Goal: Task Accomplishment & Management: Use online tool/utility

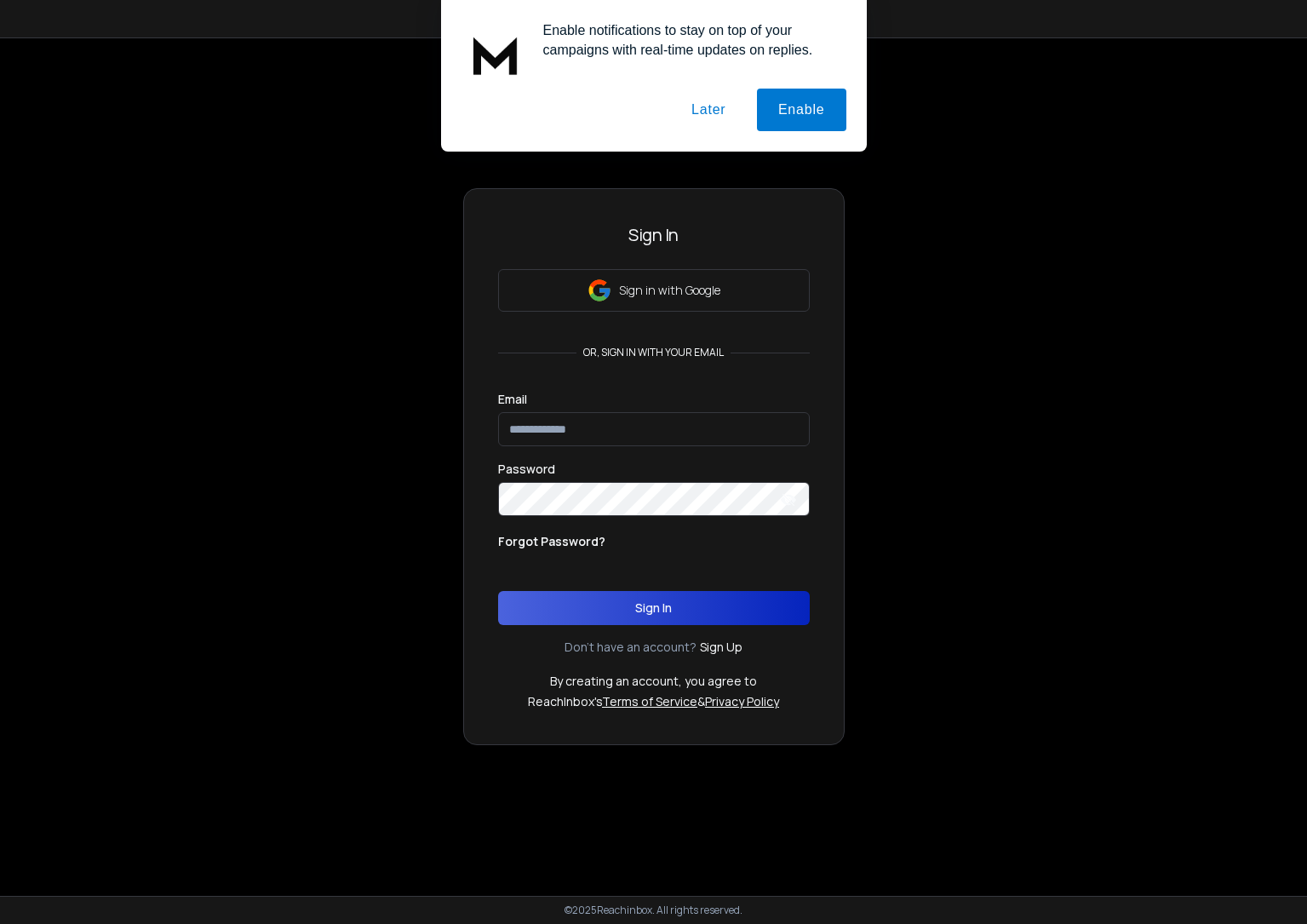
click at [911, 197] on div "Welcome to ReachInbox 10x your leads, meetings and deals. Sign In Sign in with …" at bounding box center [654, 467] width 1307 height 789
click at [705, 104] on button "Later" at bounding box center [708, 110] width 76 height 42
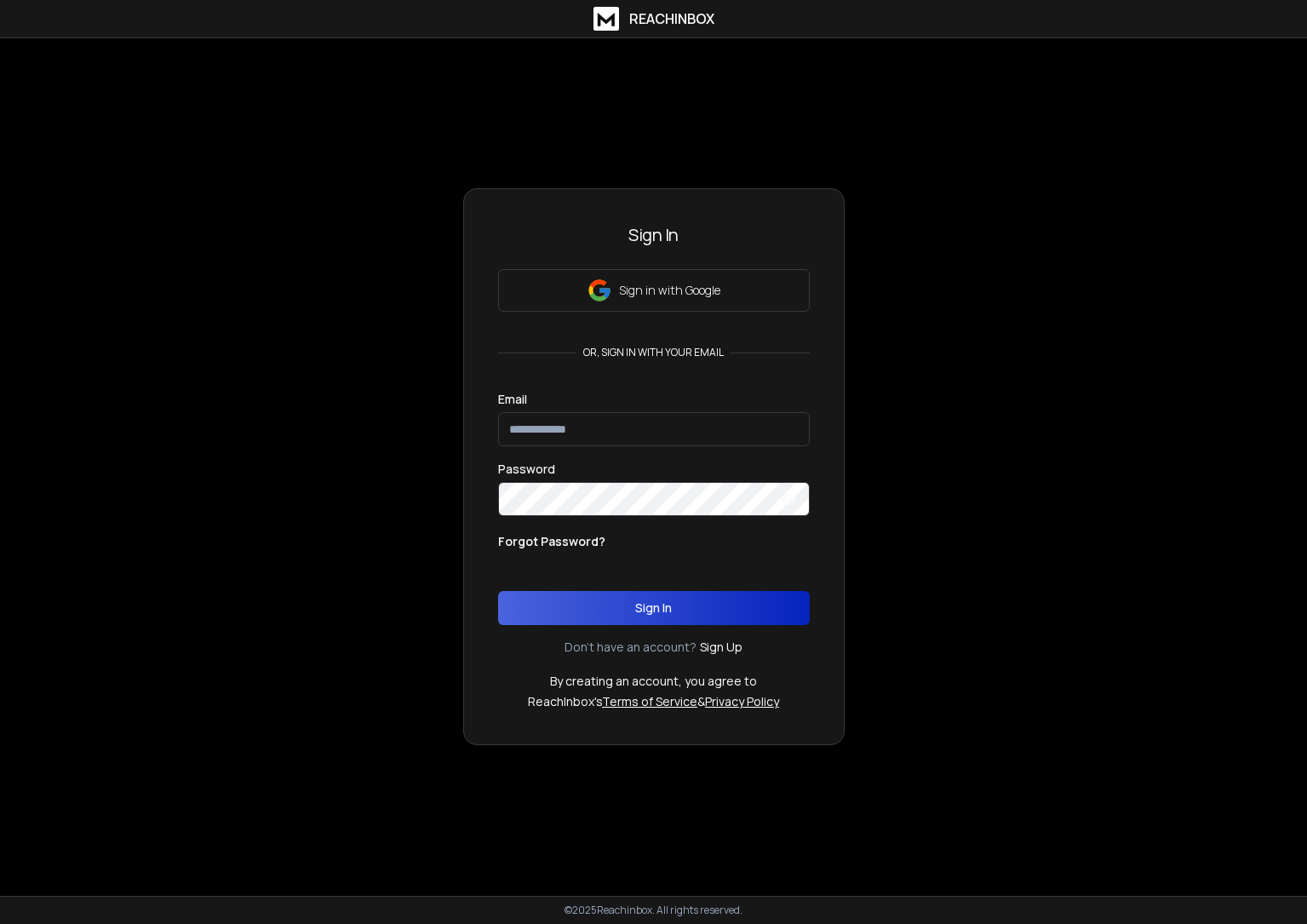
click at [604, 432] on input "email" at bounding box center [654, 429] width 312 height 34
paste input "**********"
type input "**********"
click at [752, 504] on body "**********" at bounding box center [654, 462] width 1307 height 924
click at [721, 615] on button "Sign In" at bounding box center [654, 608] width 312 height 34
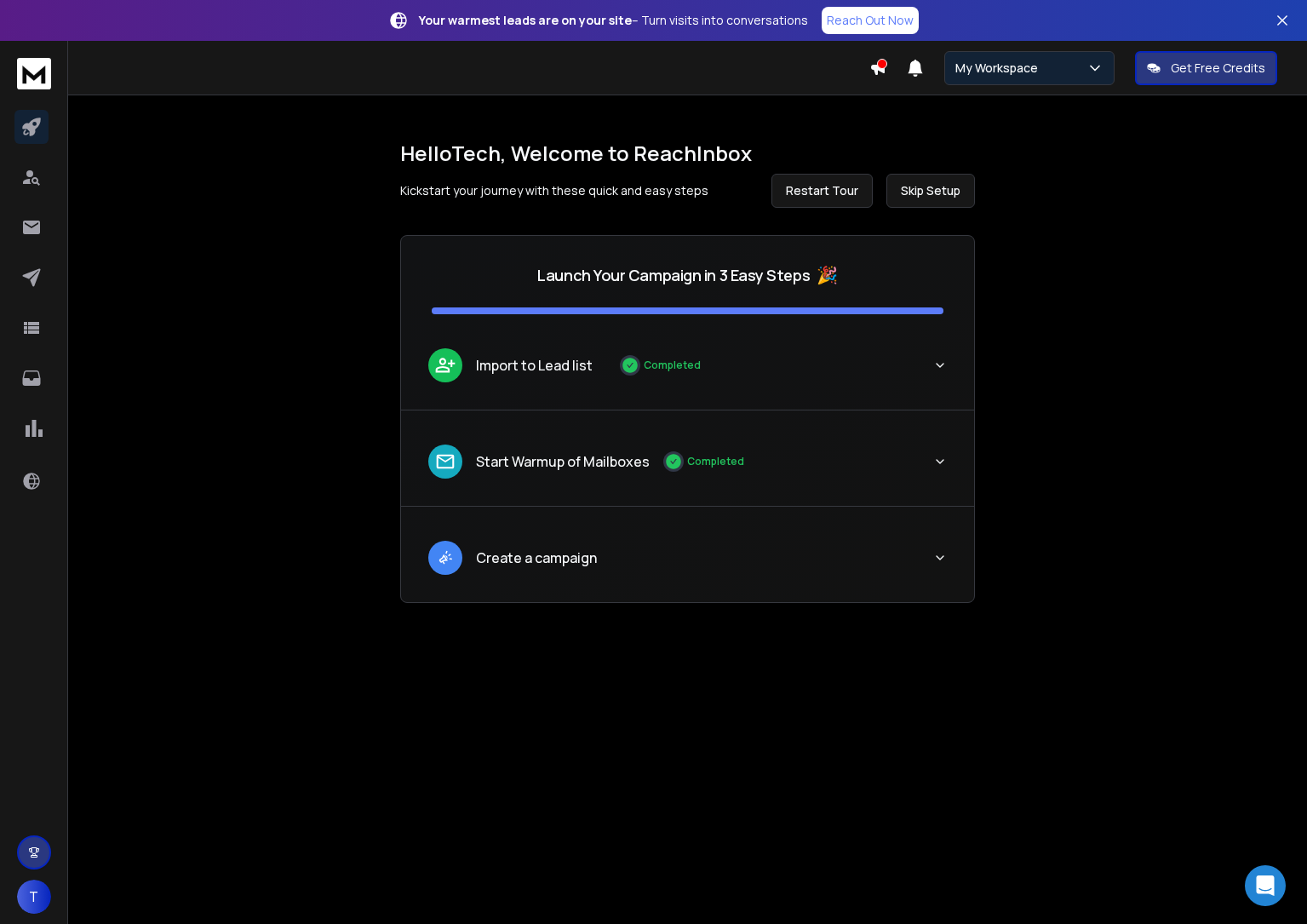
click at [1103, 65] on icon "button" at bounding box center [1095, 67] width 17 height 17
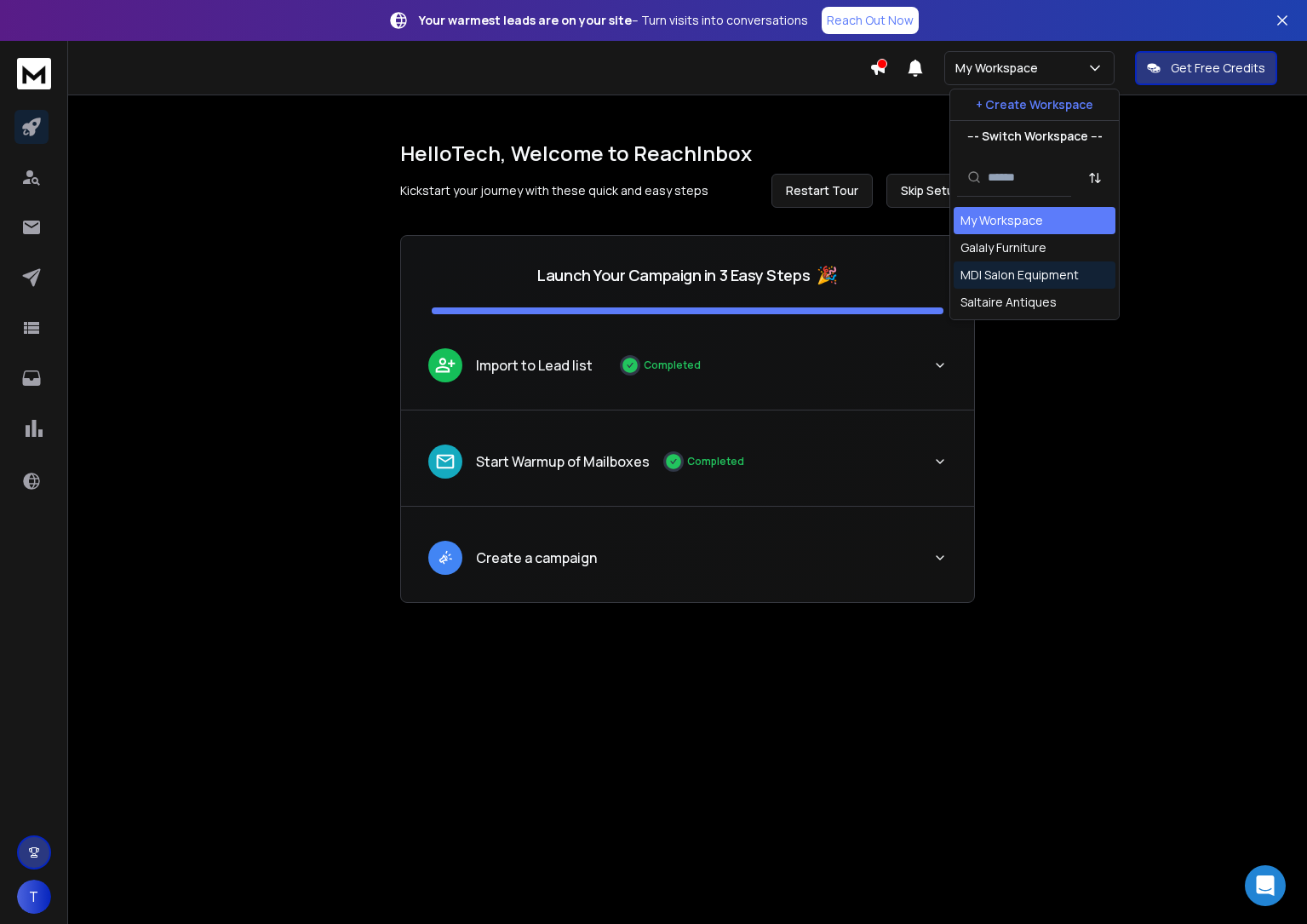
click at [1081, 272] on div "MDI Salon Equipment" at bounding box center [1035, 275] width 162 height 27
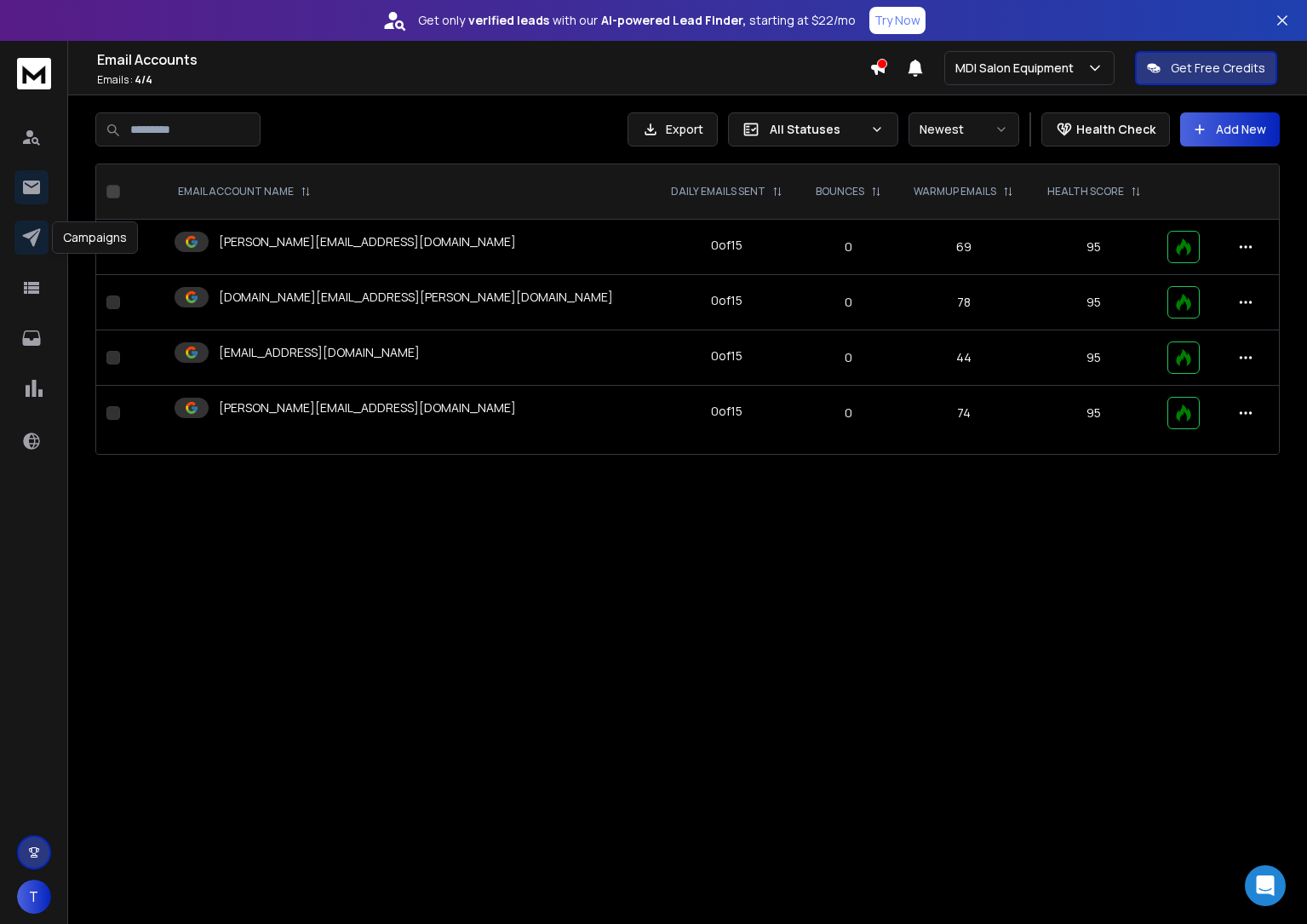
click at [28, 236] on icon at bounding box center [31, 237] width 18 height 18
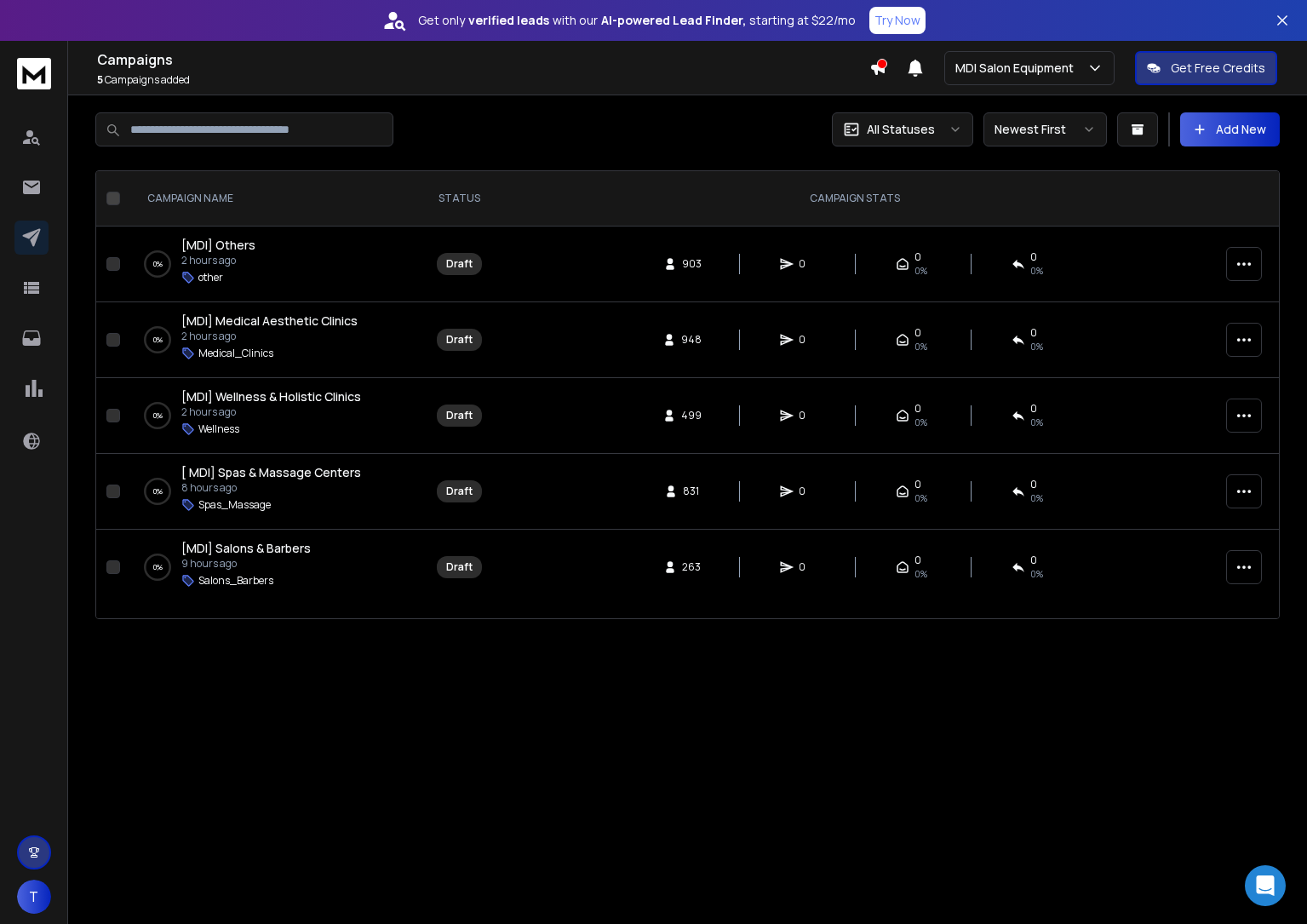
click at [591, 540] on td "263 0 0 0% 0 0%" at bounding box center [854, 567] width 722 height 76
click at [273, 316] on span "[MDI] Medical Aesthetic Clinics" at bounding box center [270, 321] width 176 height 16
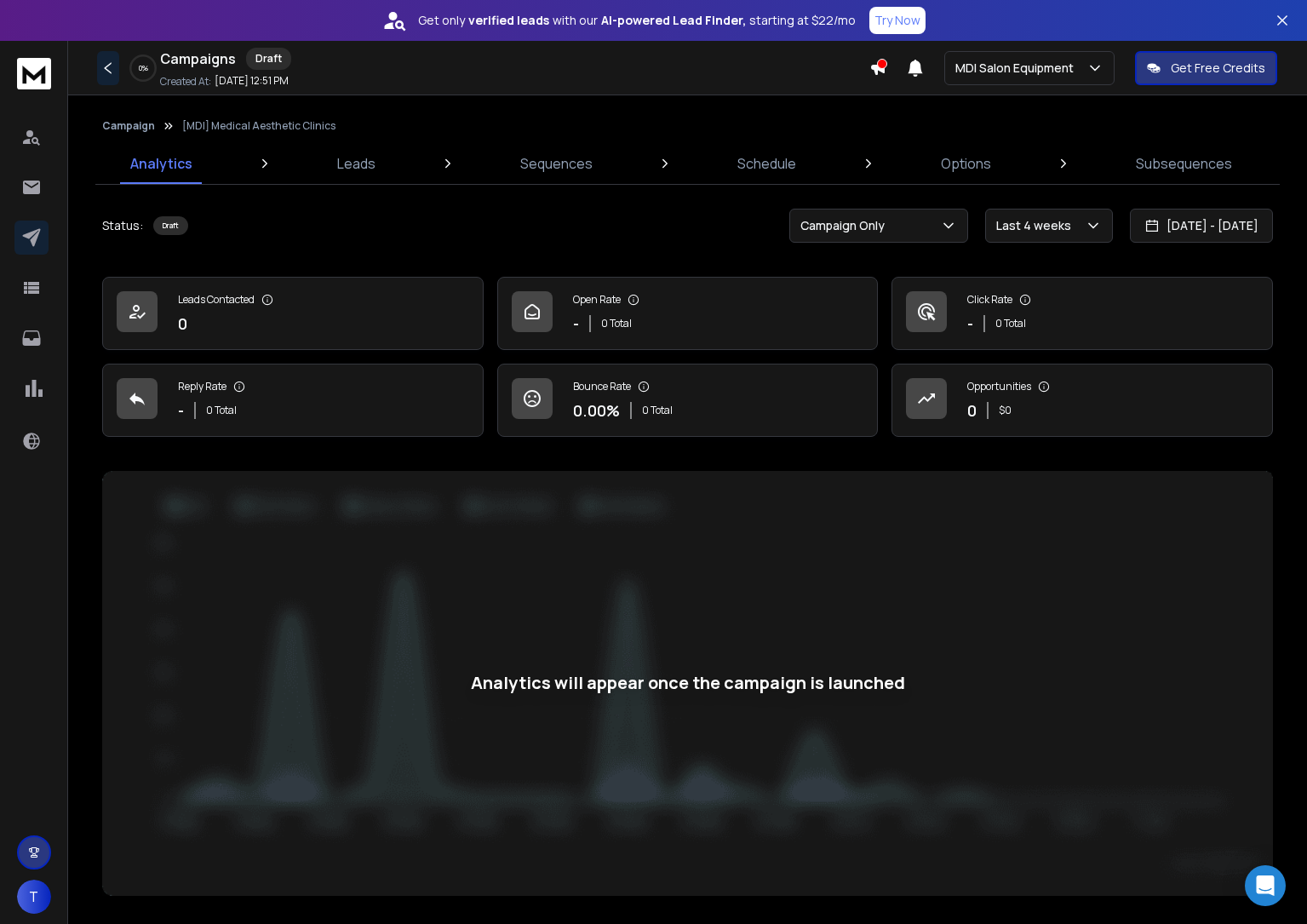
click at [111, 75] on icon at bounding box center [108, 67] width 15 height 15
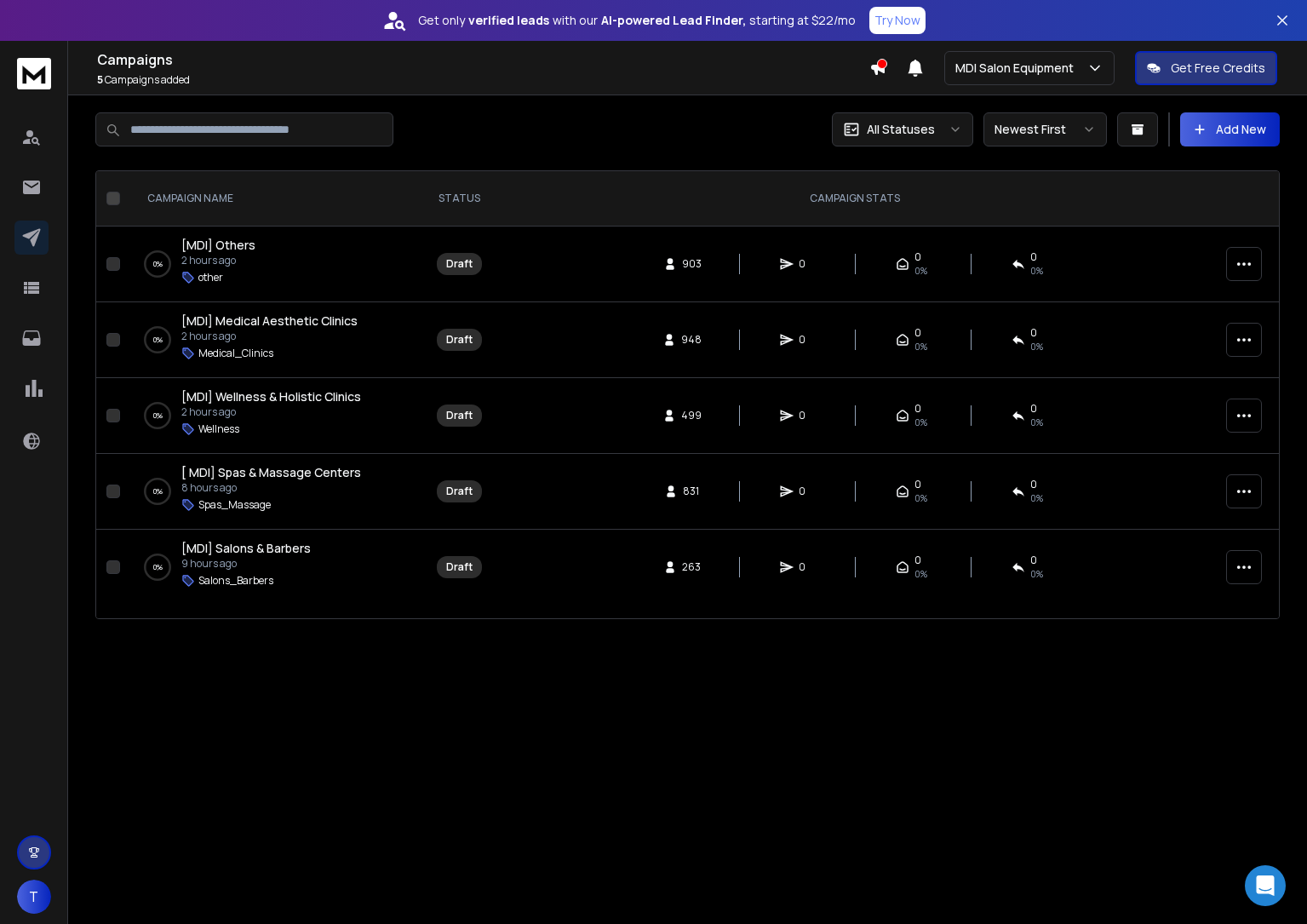
click at [269, 324] on span "[MDI] Medical Aesthetic Clinics" at bounding box center [270, 321] width 176 height 16
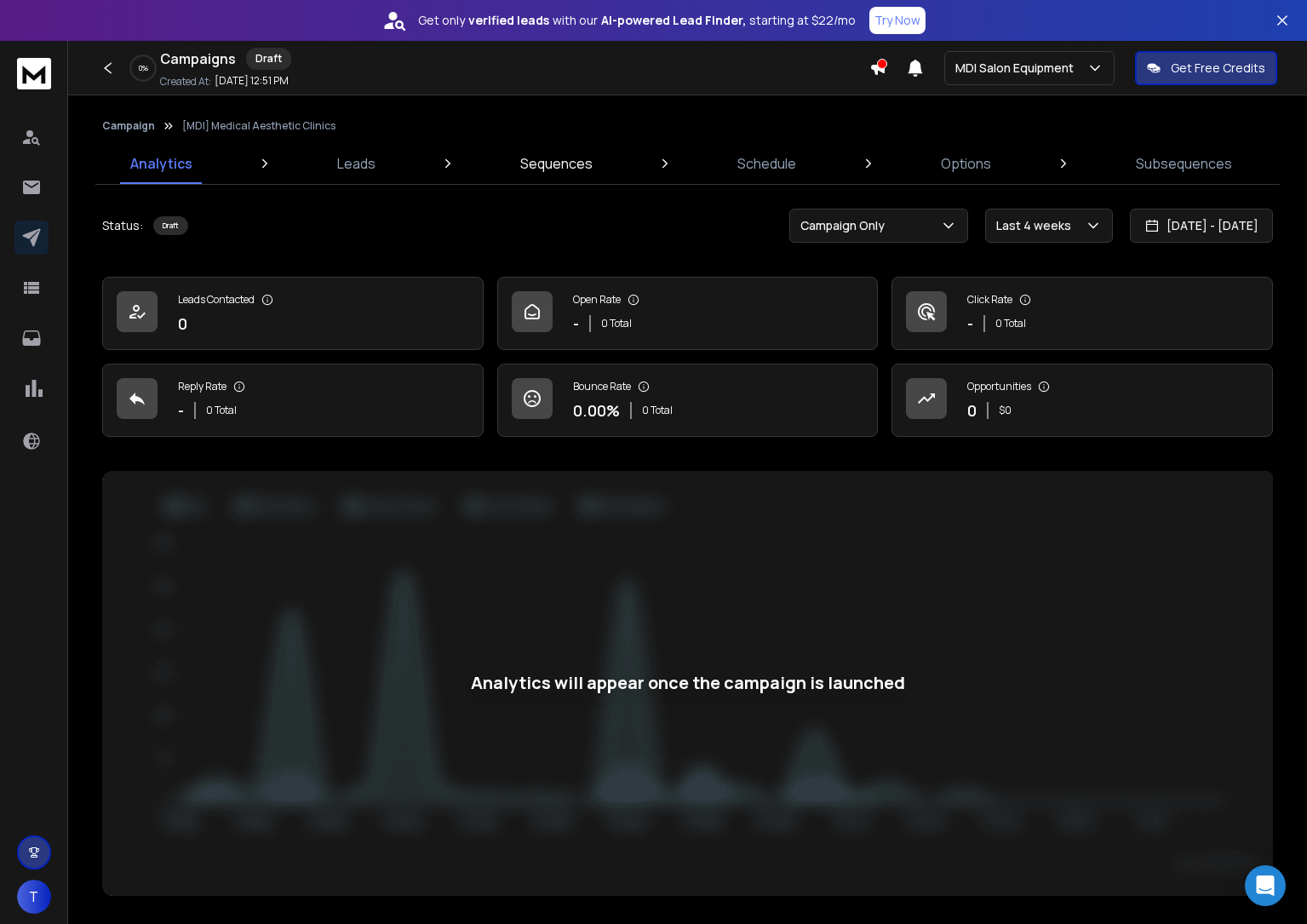
click at [561, 168] on p "Sequences" at bounding box center [556, 164] width 73 height 21
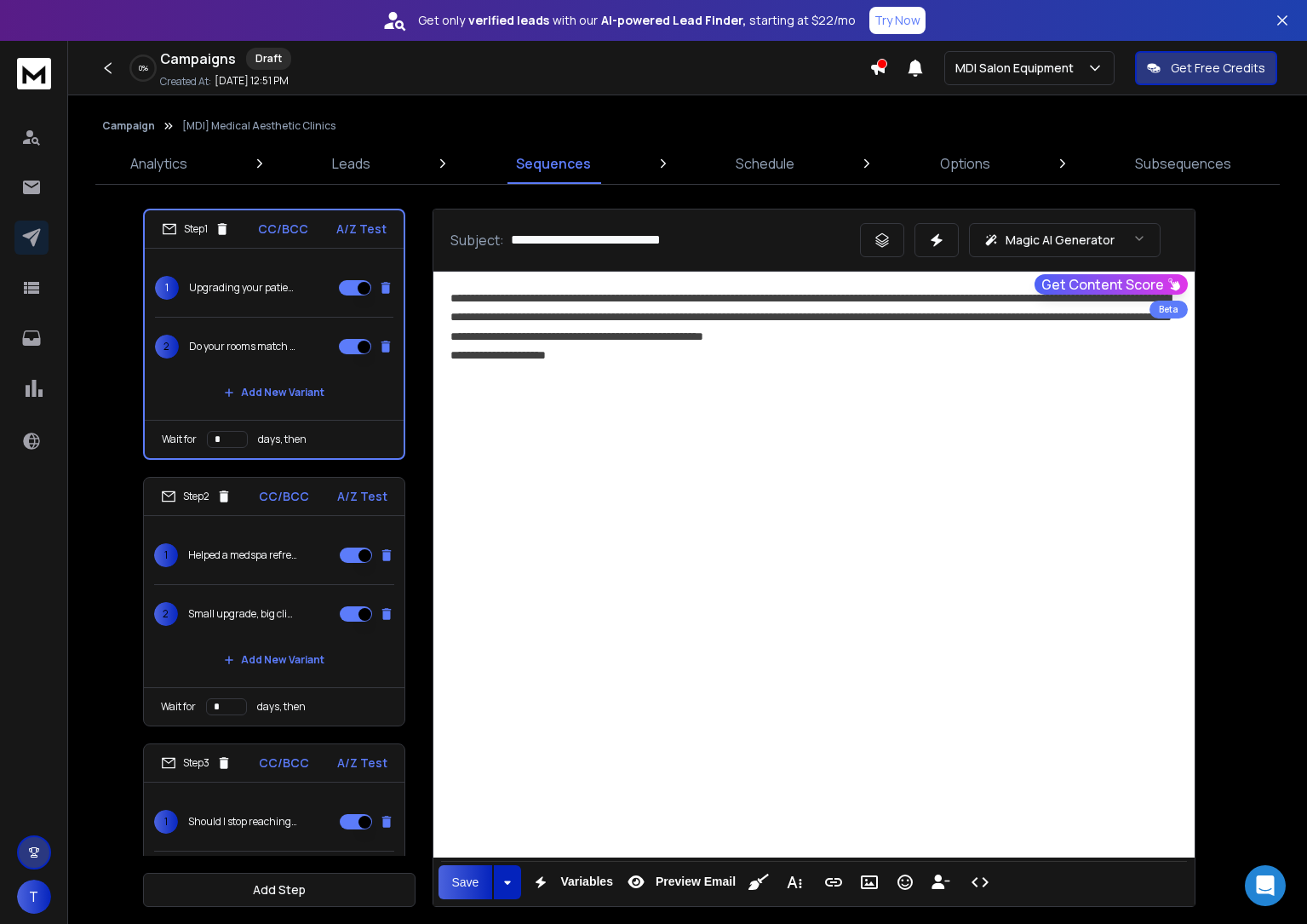
click at [243, 555] on p "Helped a medspa refresh last week" at bounding box center [242, 555] width 109 height 13
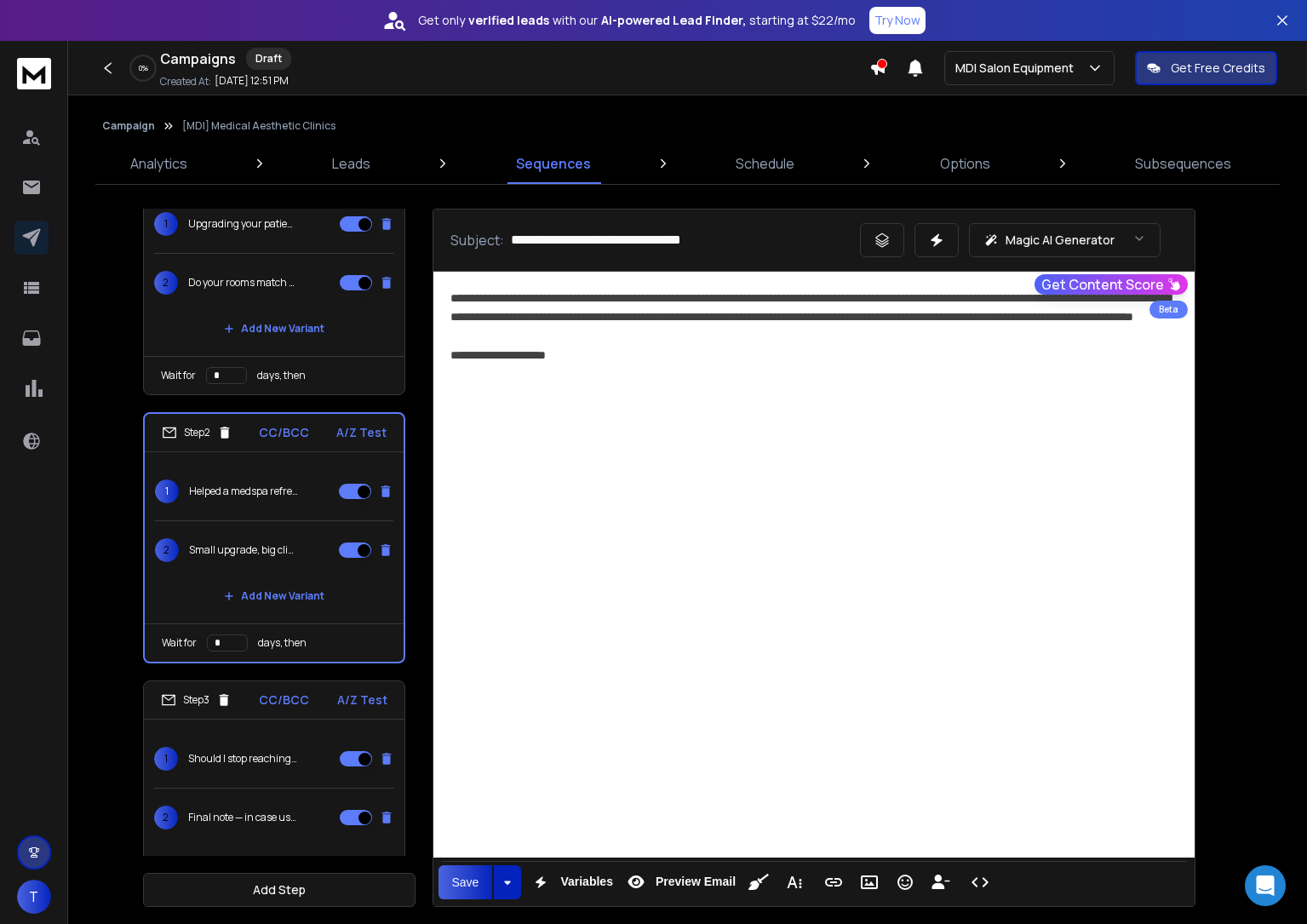
scroll to position [99, 0]
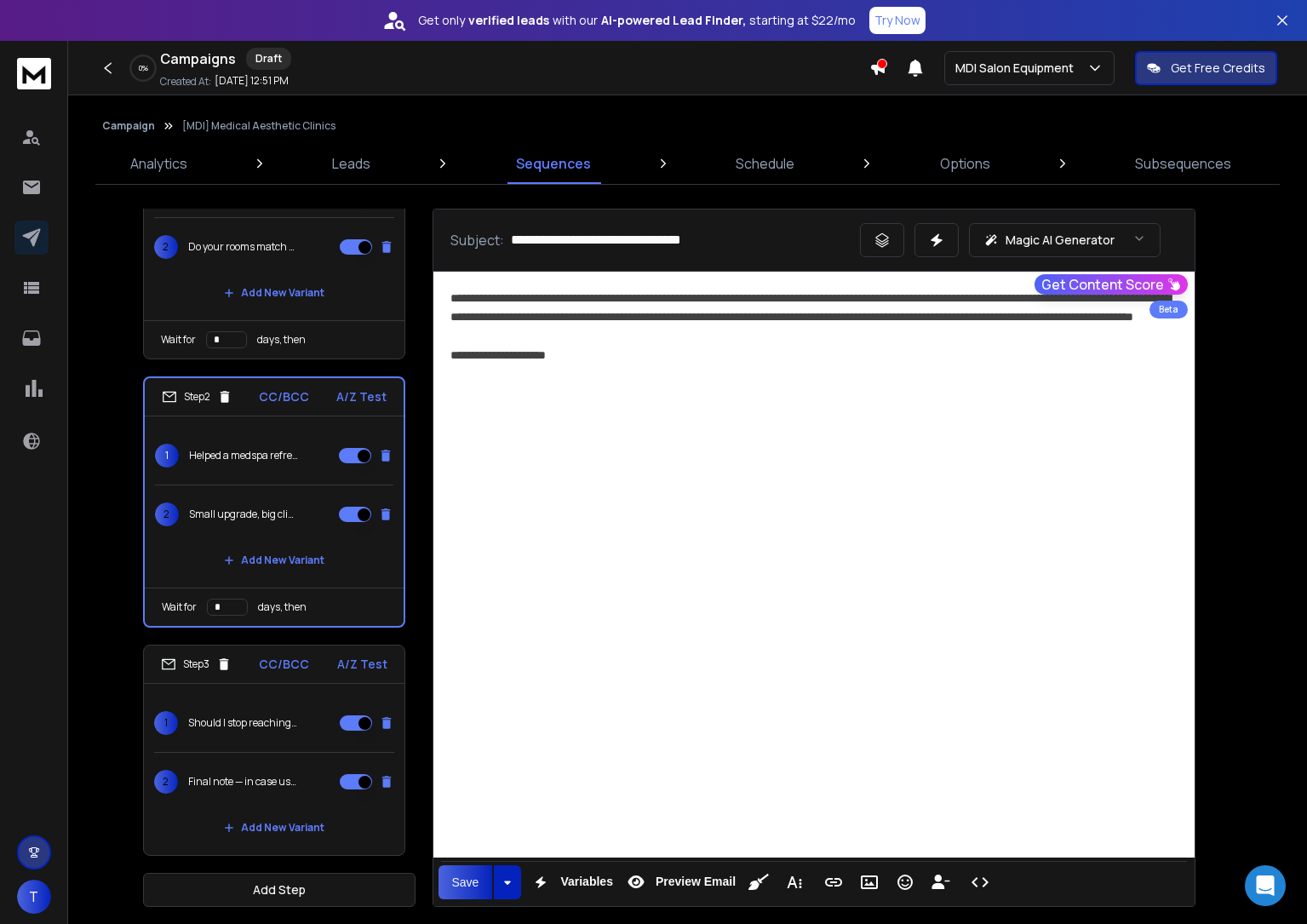
click at [234, 697] on div "1 Should I stop reaching out?" at bounding box center [273, 723] width 240 height 58
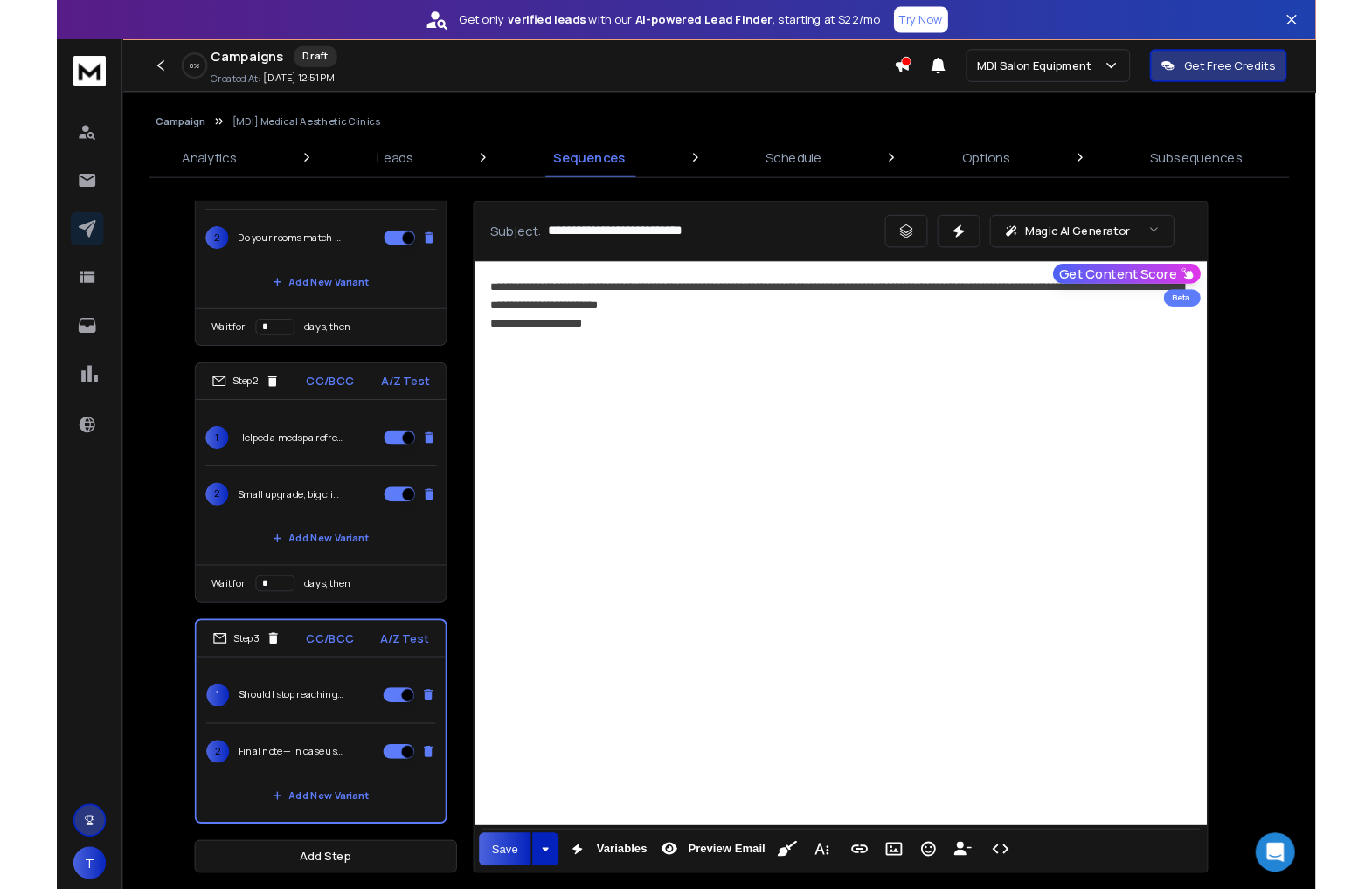
scroll to position [0, 0]
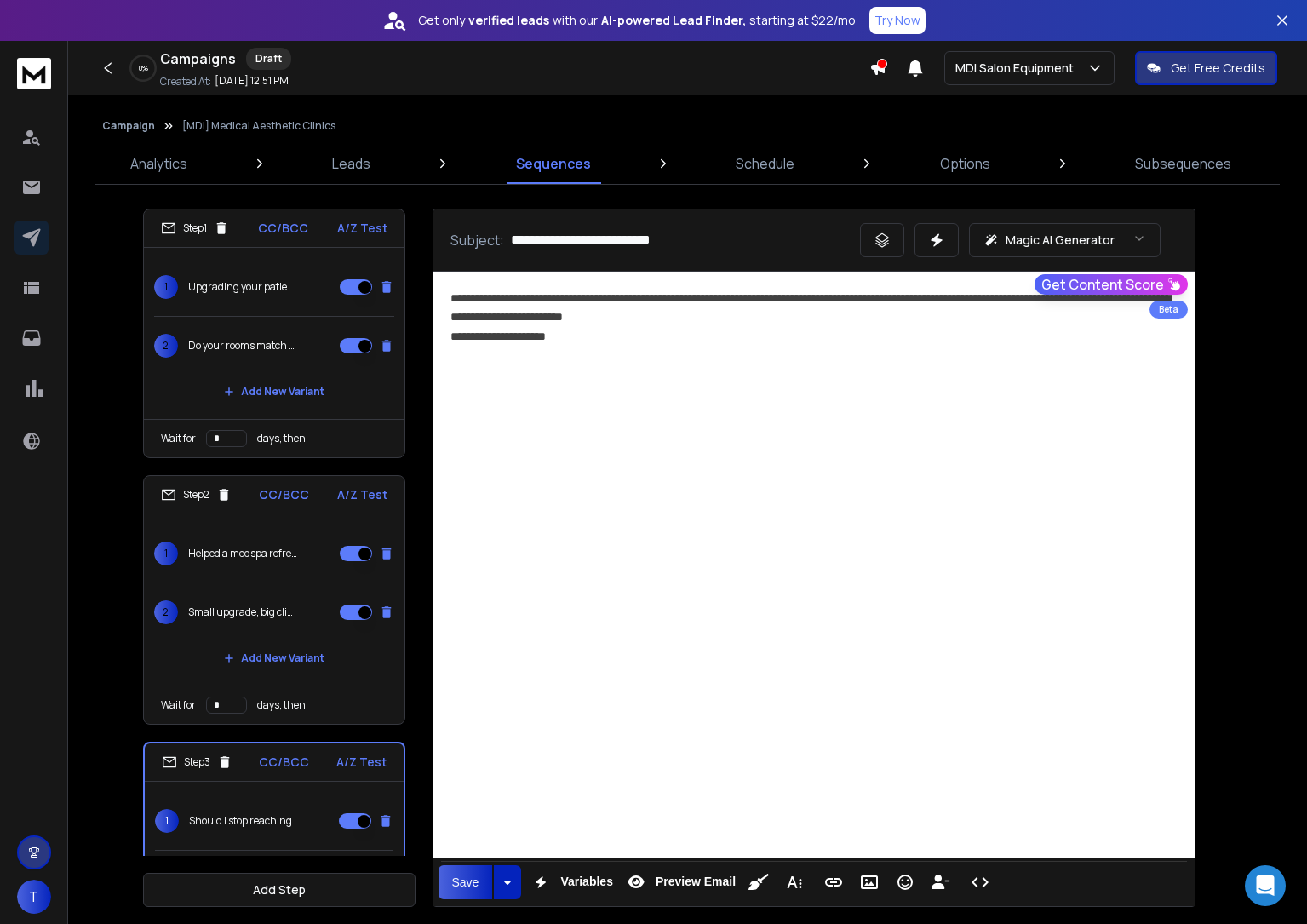
click at [191, 226] on div "Step 1" at bounding box center [195, 227] width 68 height 15
type input "**********"
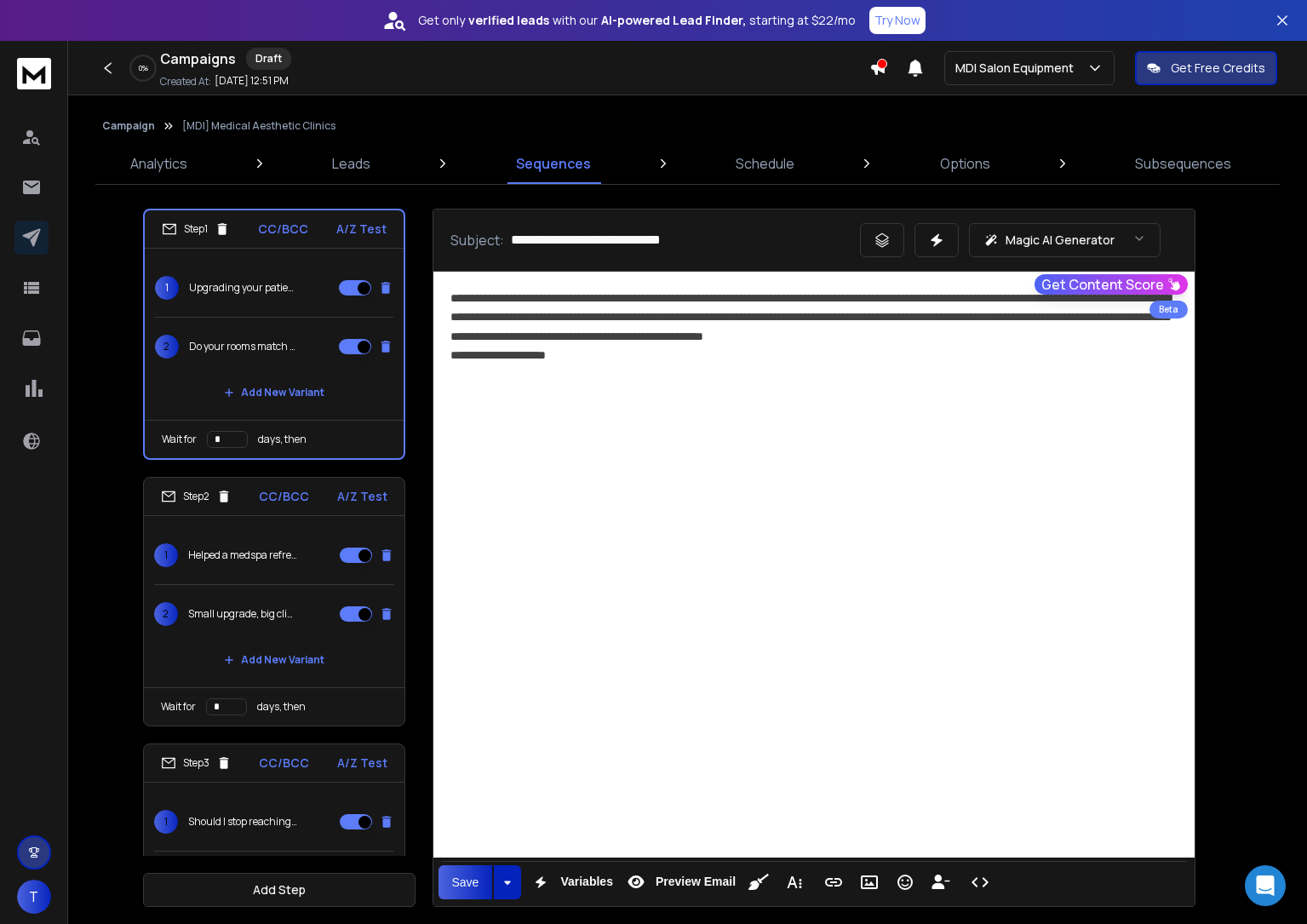
click at [438, 86] on div "0 % Campaigns Draft Created At: Sep 08, 2025, 12:51 PM MDI Salon Equipment Get …" at bounding box center [654, 67] width 1307 height 55
